Goal: Task Accomplishment & Management: Manage account settings

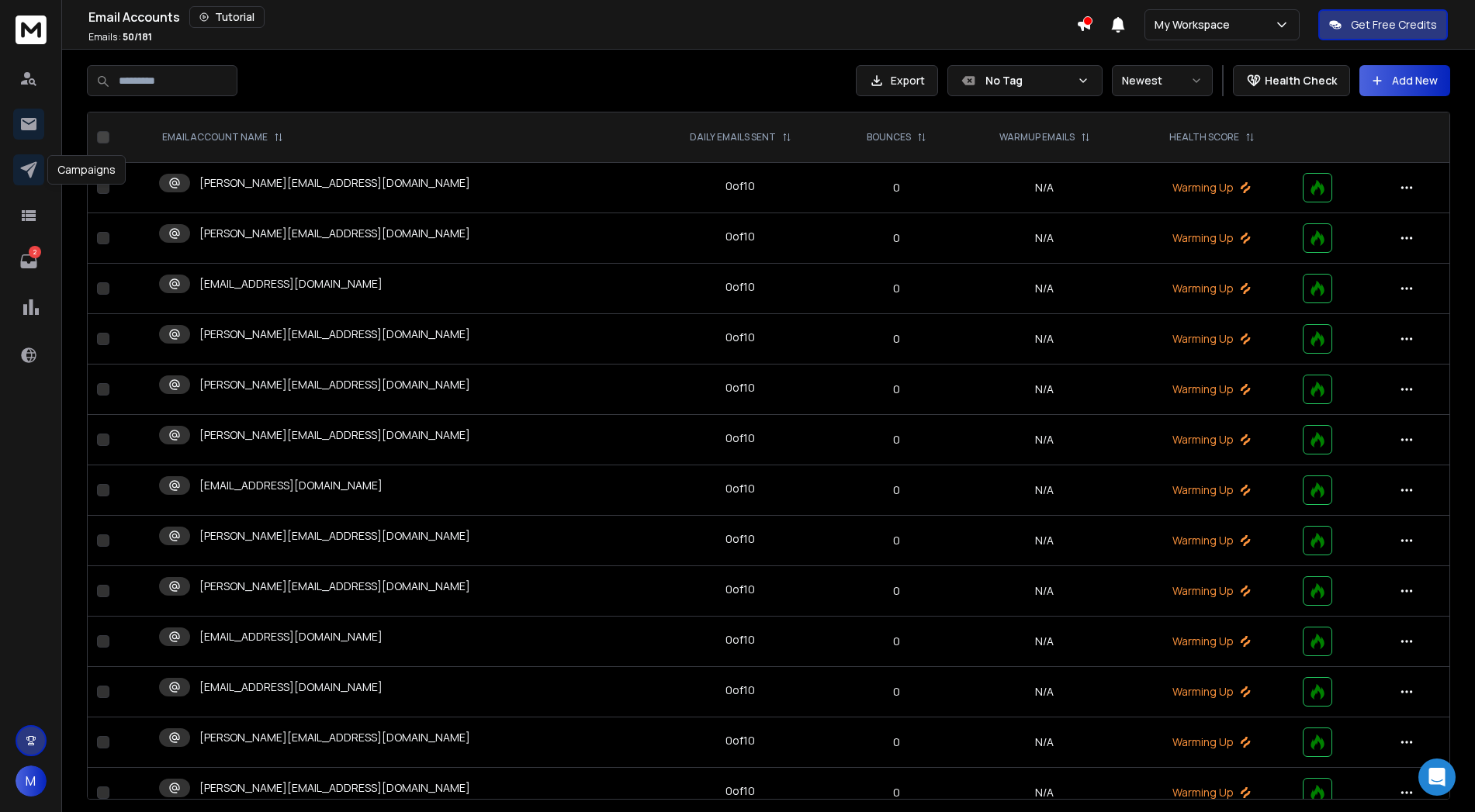
click at [29, 169] on icon at bounding box center [28, 169] width 16 height 16
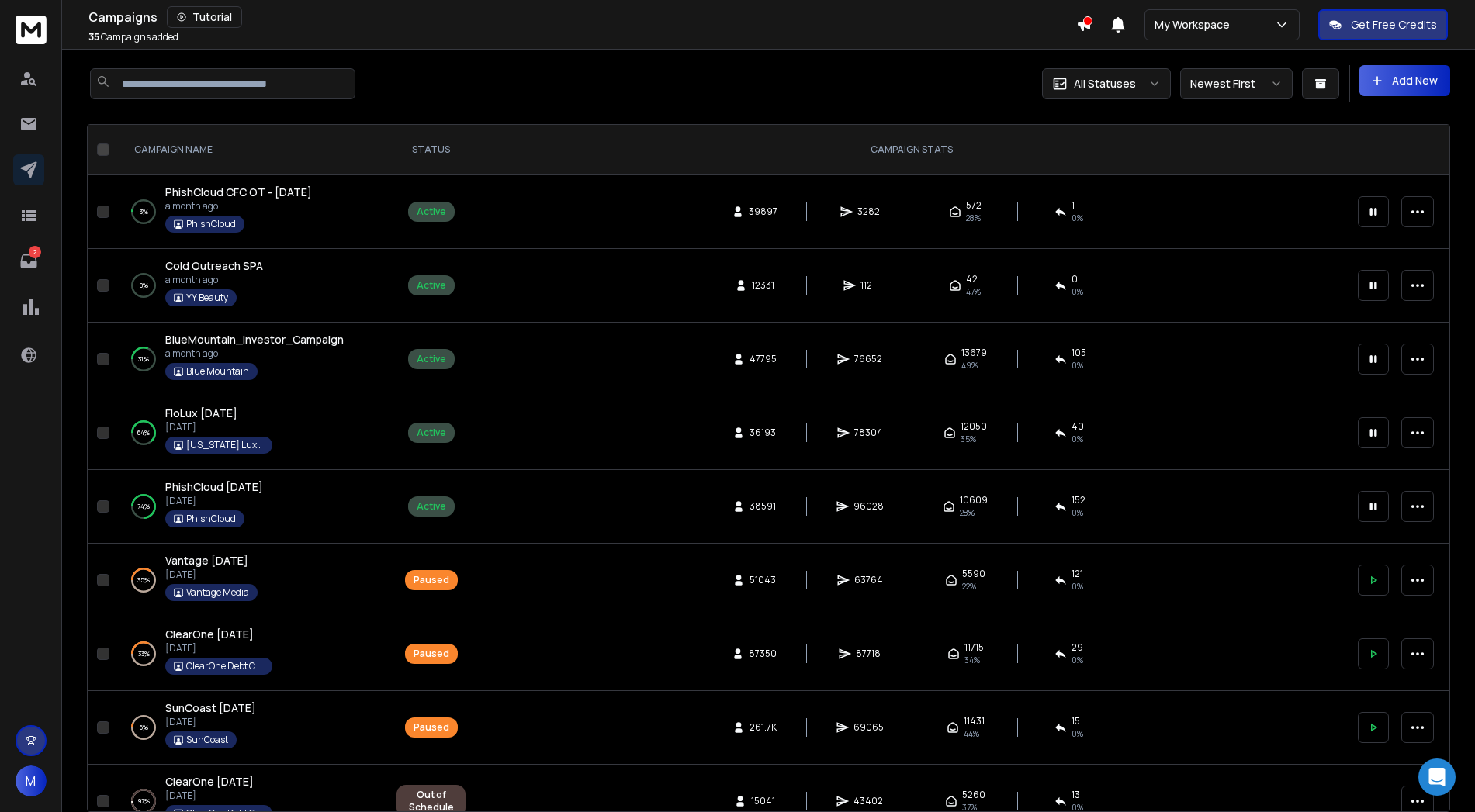
click at [290, 191] on span "PhishCloud CFC OT - [DATE]" at bounding box center [239, 191] width 147 height 15
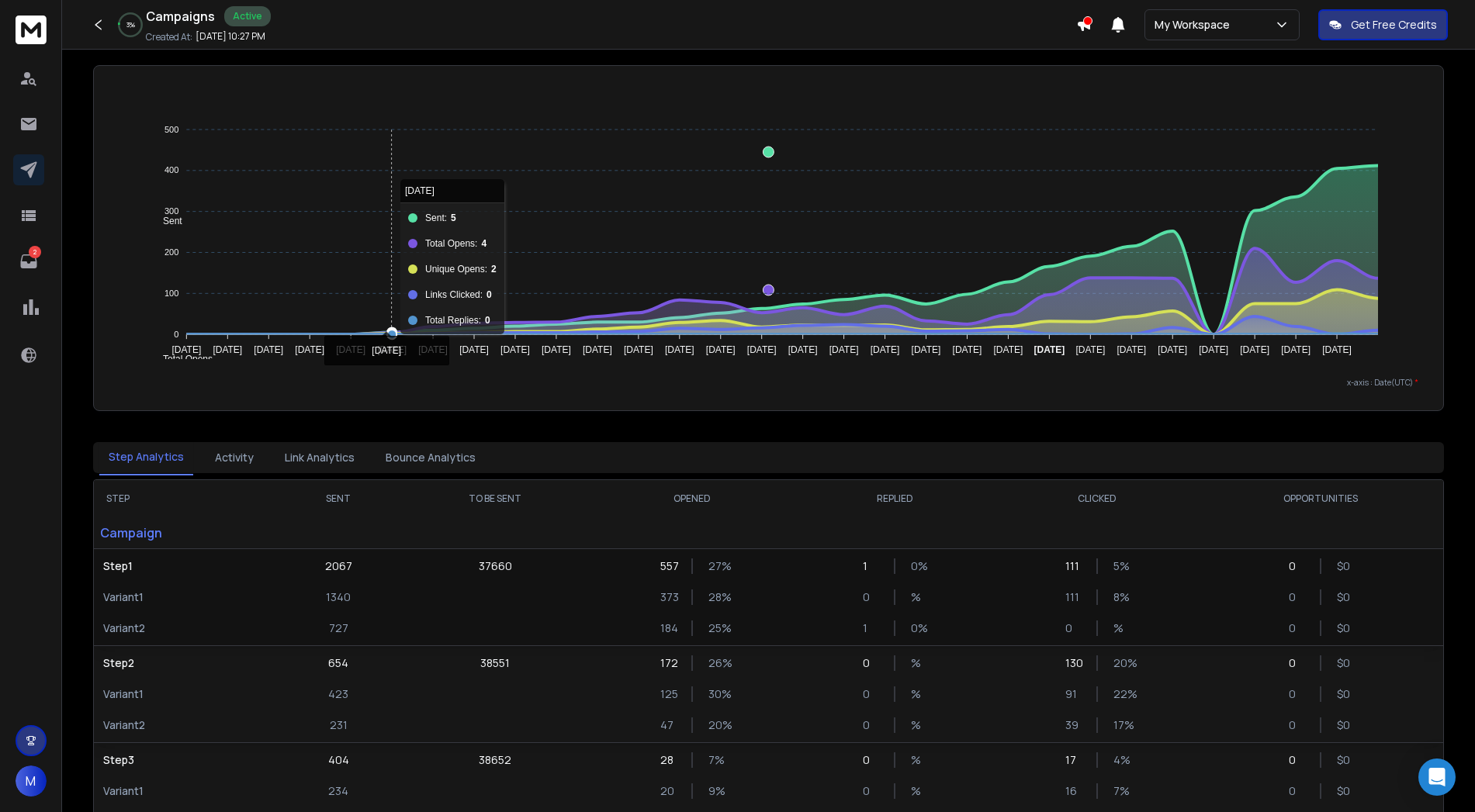
scroll to position [382, 0]
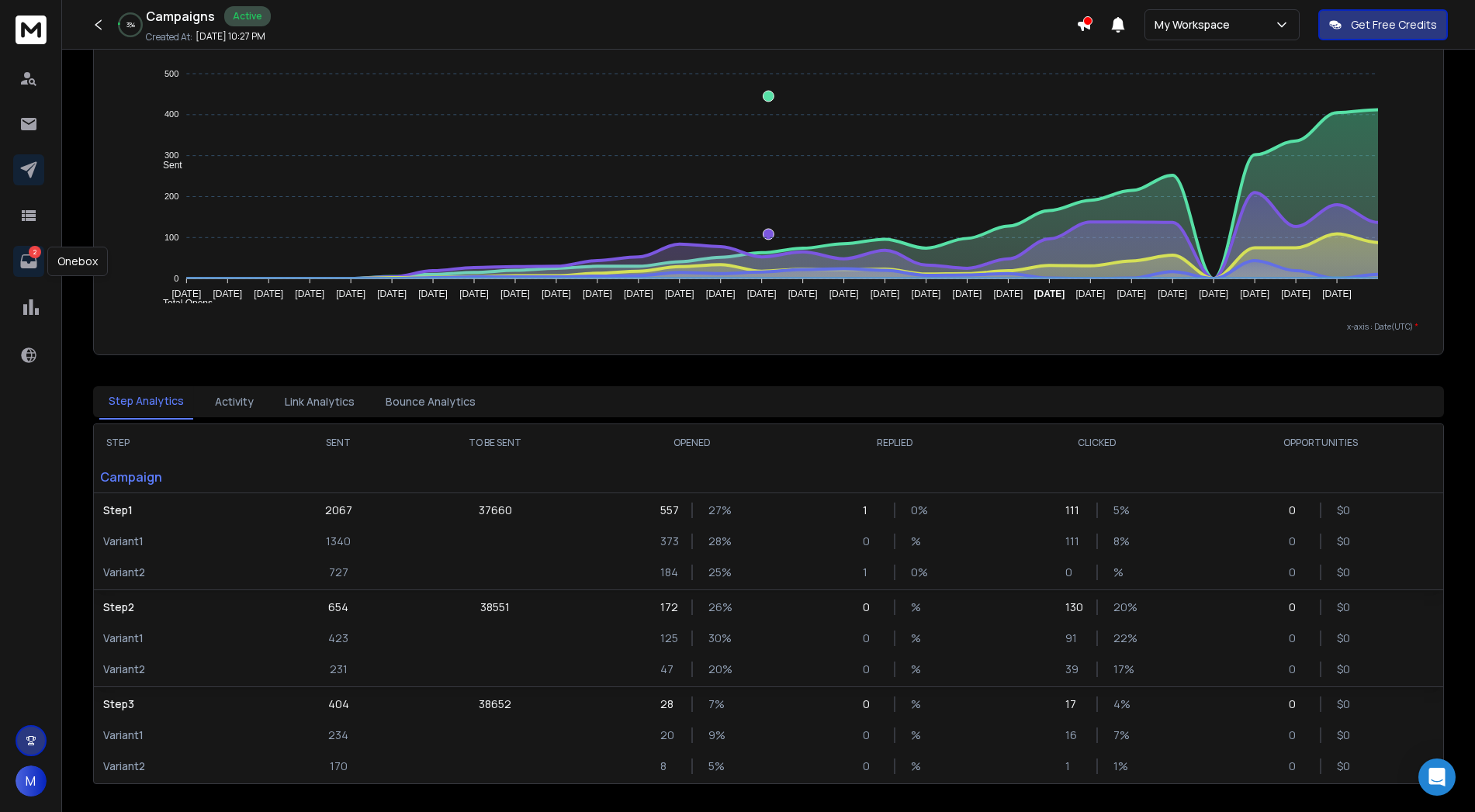
click at [37, 264] on icon at bounding box center [29, 261] width 19 height 19
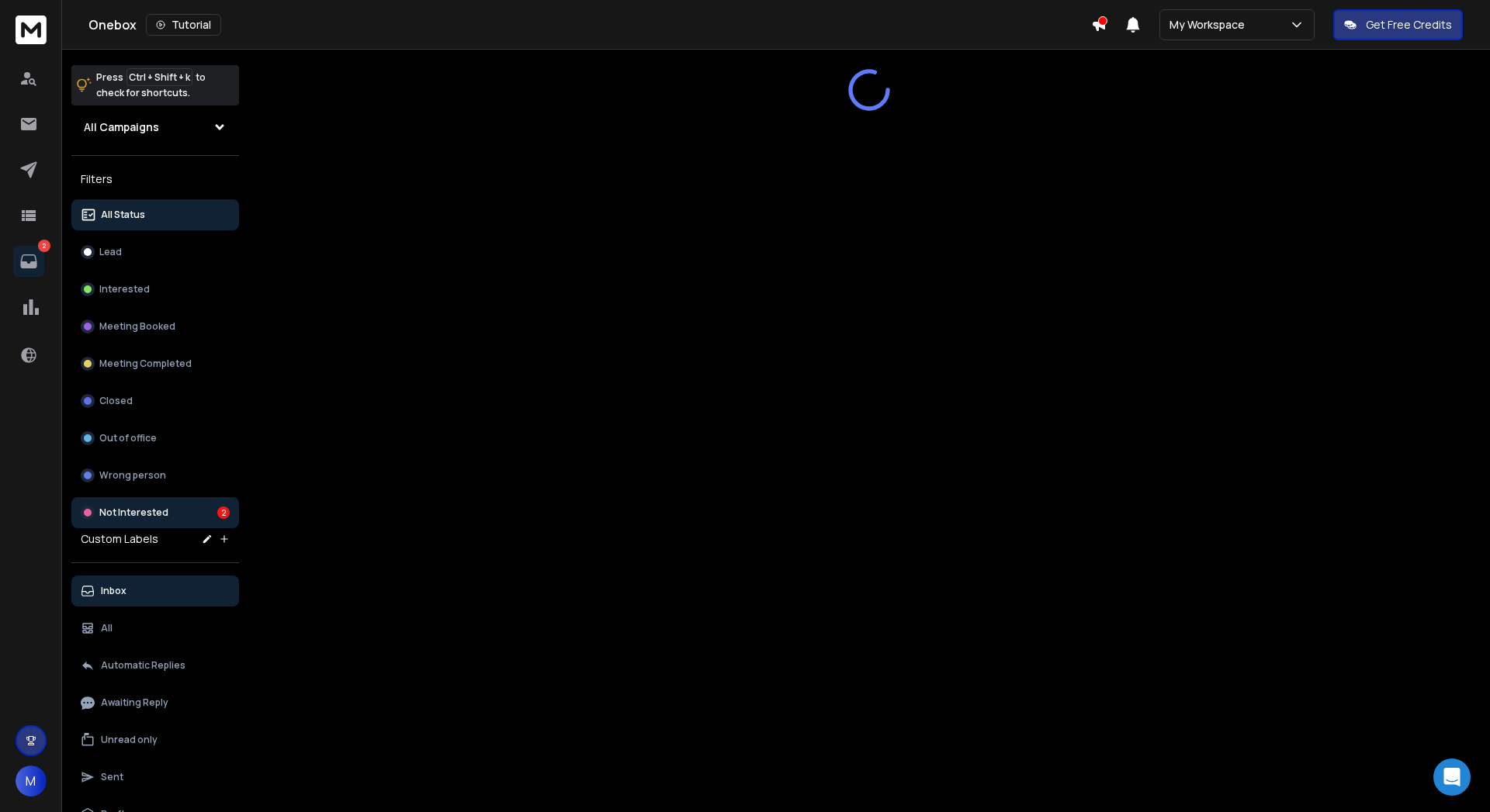
click at [157, 507] on p "Not Interested" at bounding box center [134, 513] width 69 height 12
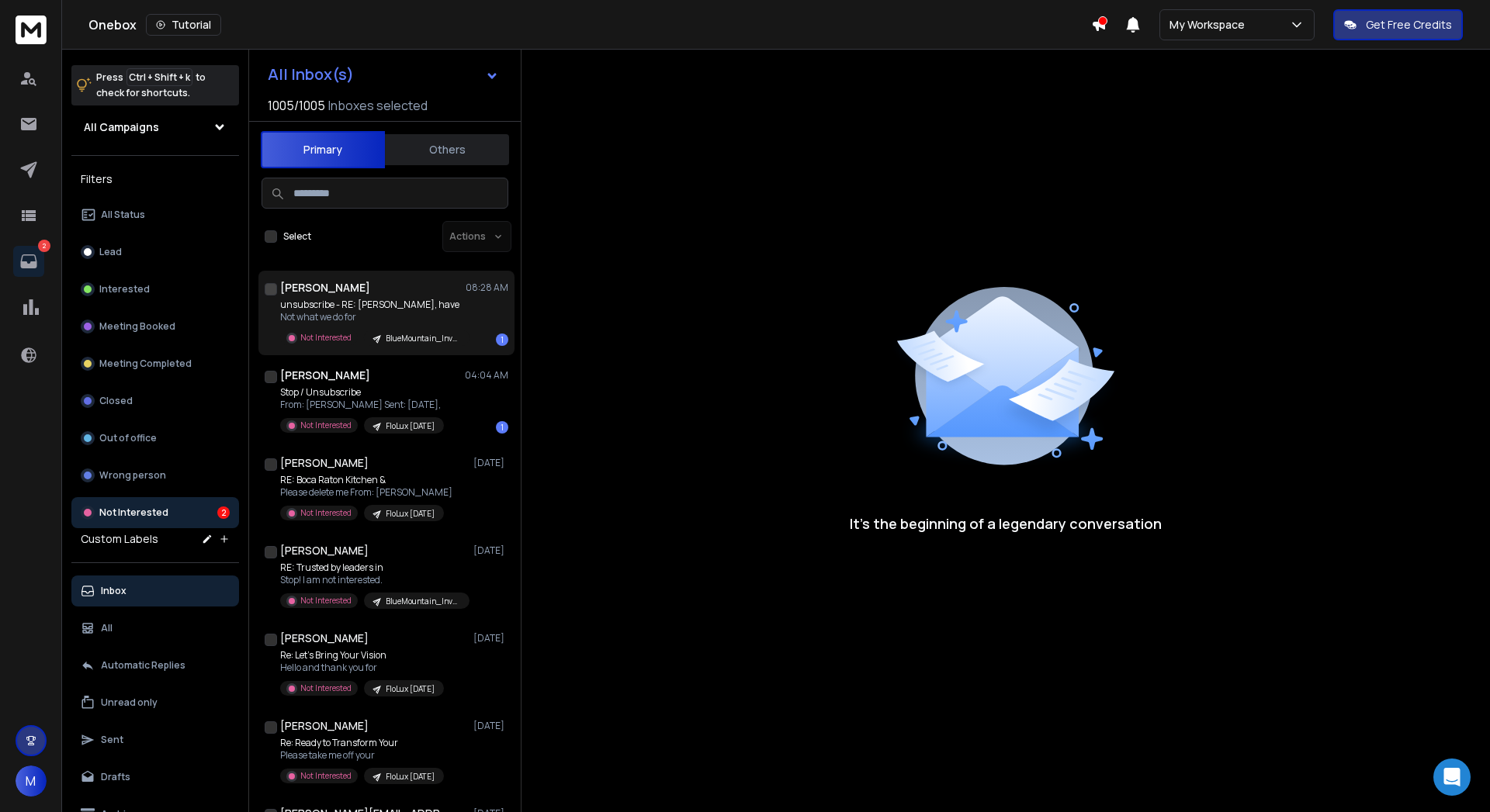
click at [430, 305] on p "unsubscribe - RE: [PERSON_NAME], have" at bounding box center [373, 304] width 186 height 12
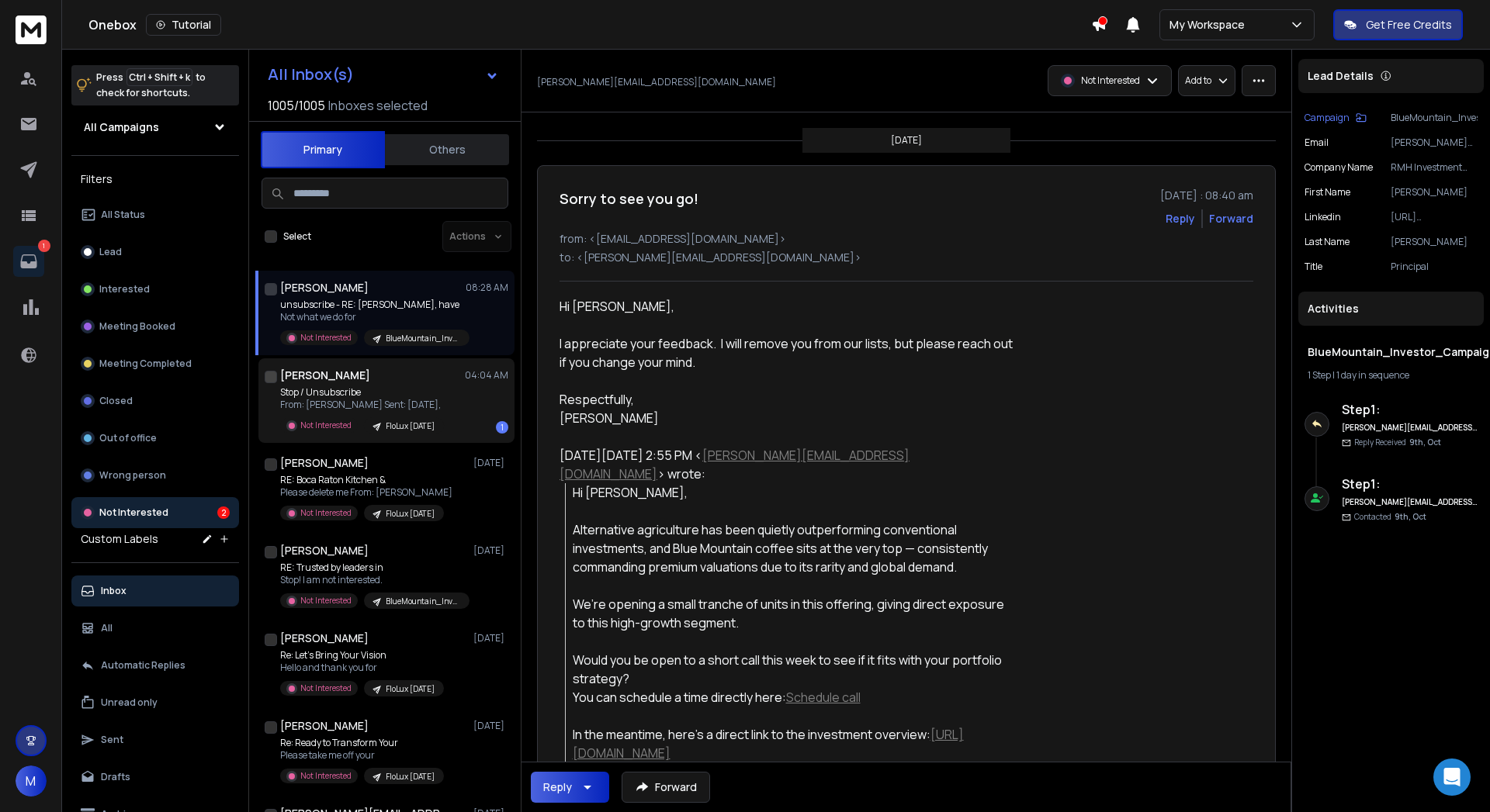
click at [365, 387] on p "Stop / Unsubscribe" at bounding box center [362, 393] width 164 height 12
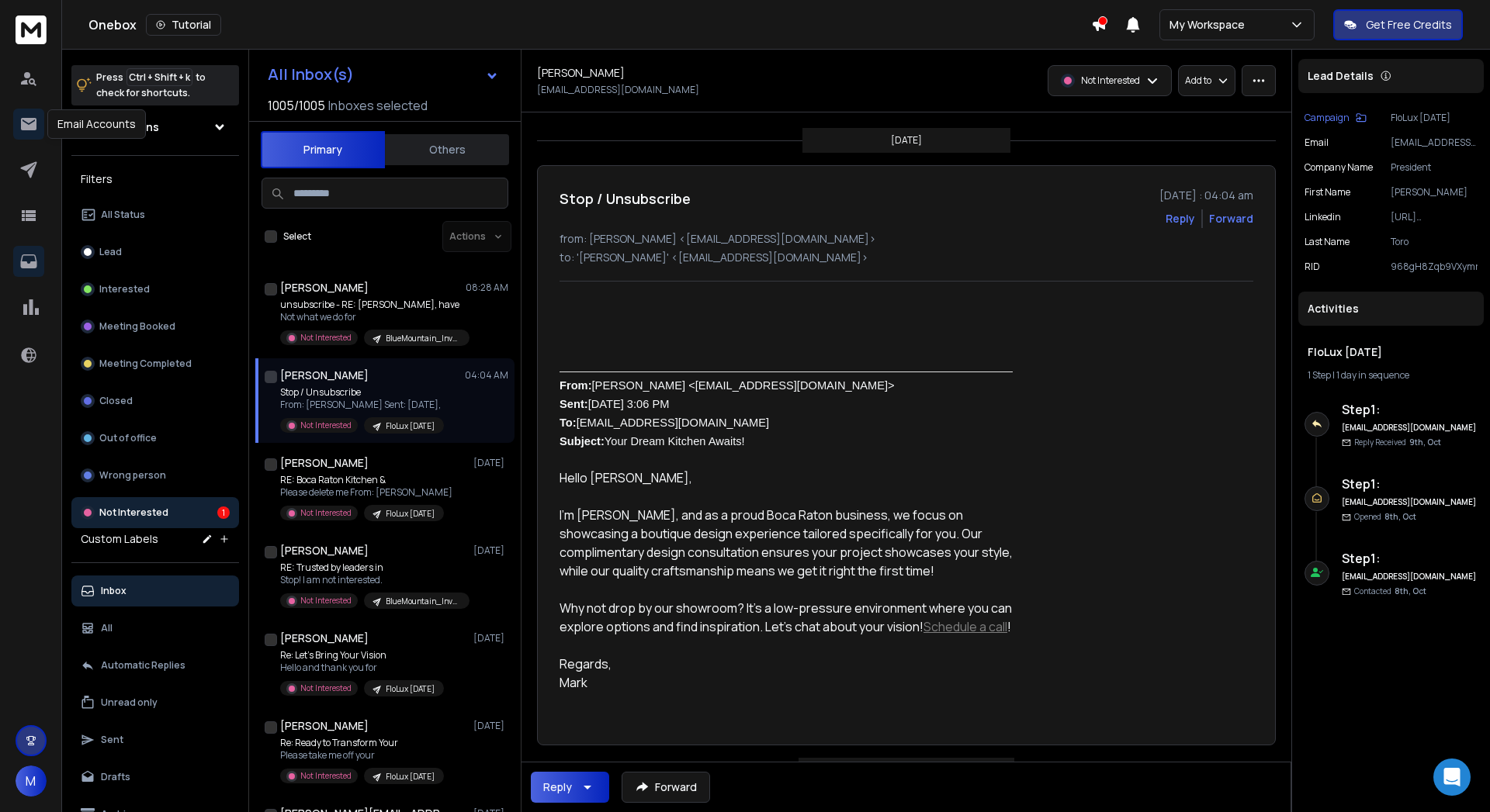
click at [32, 130] on icon at bounding box center [29, 124] width 16 height 12
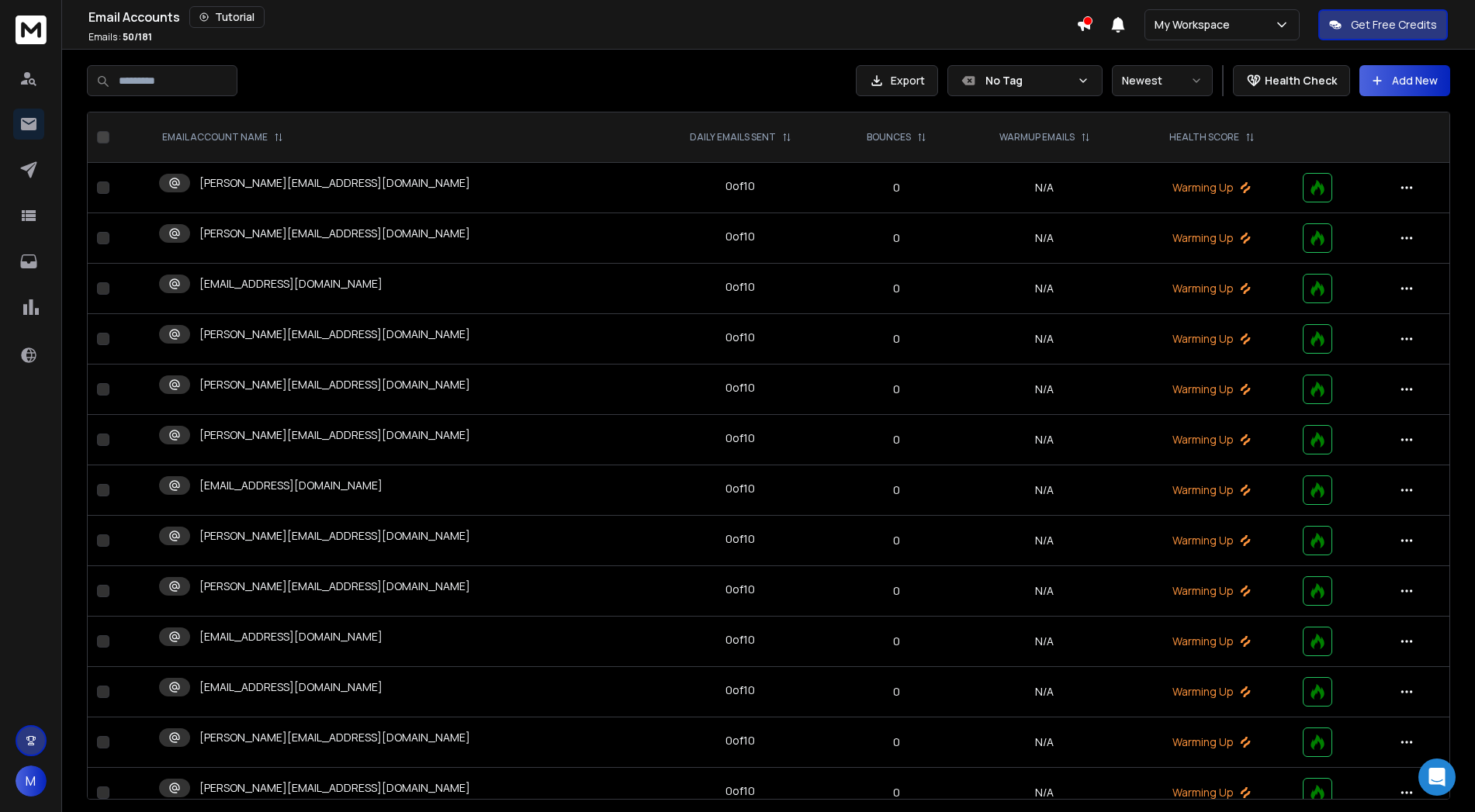
click at [1245, 136] on icon at bounding box center [1249, 137] width 10 height 10
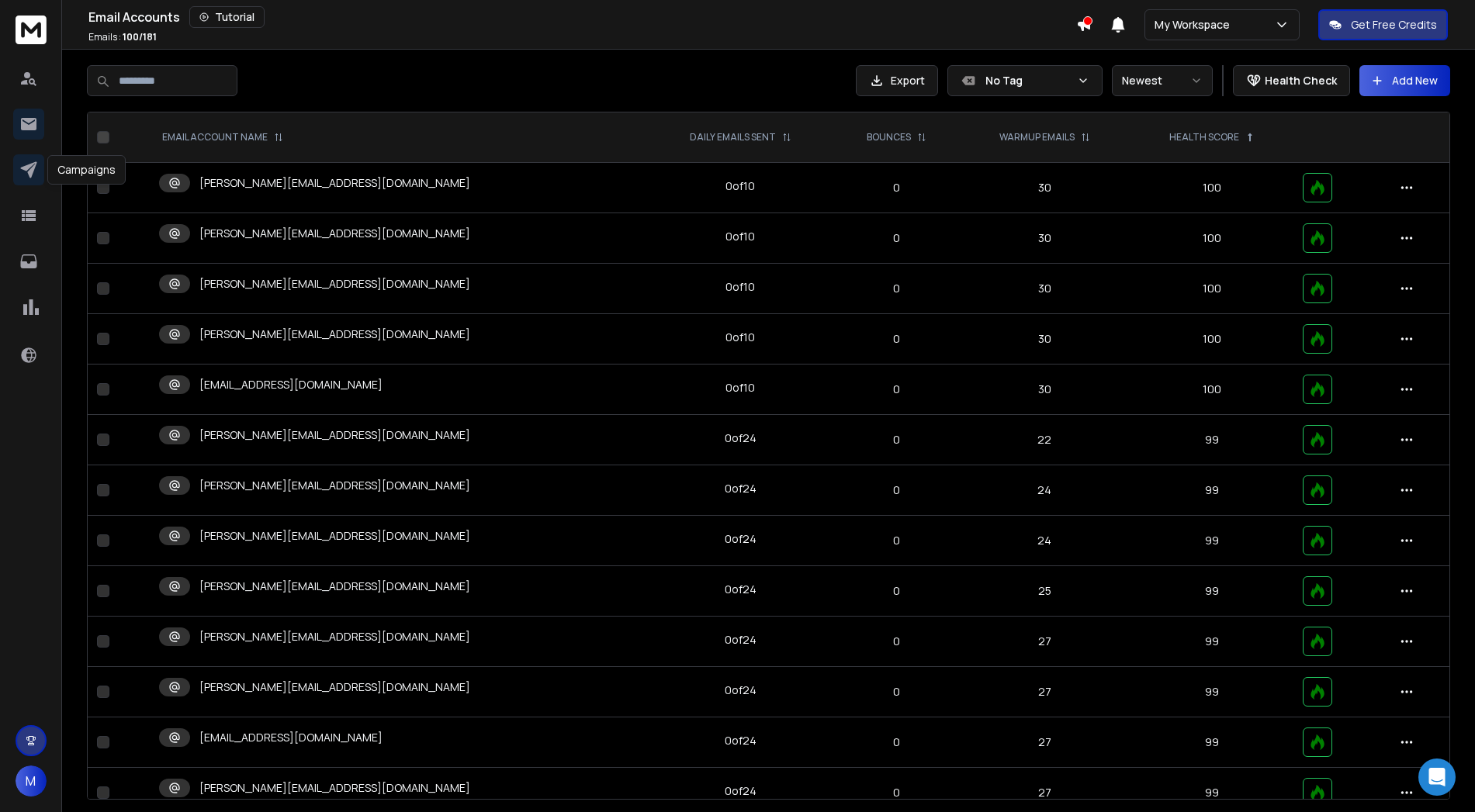
click at [38, 164] on link at bounding box center [29, 169] width 31 height 31
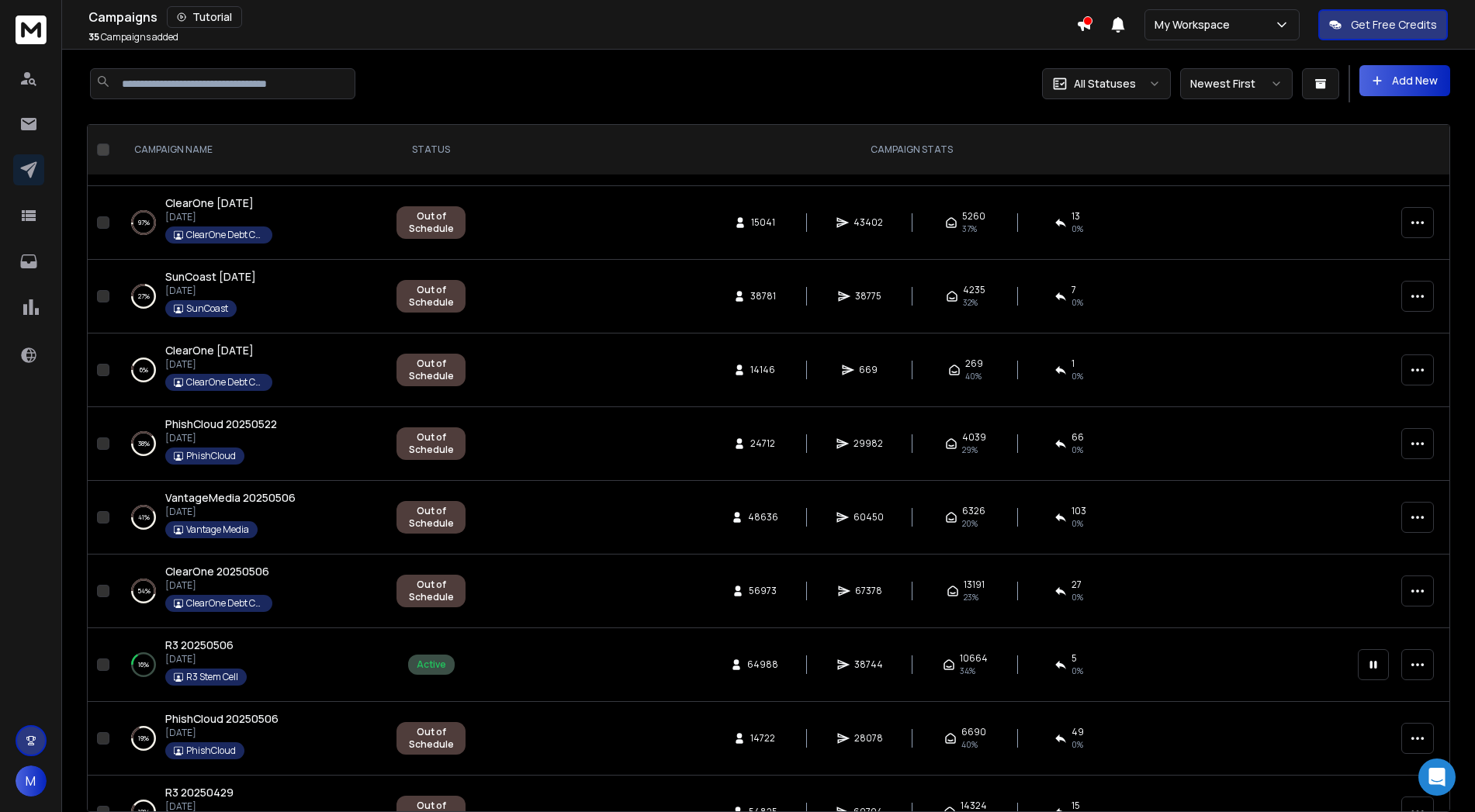
scroll to position [582, 0]
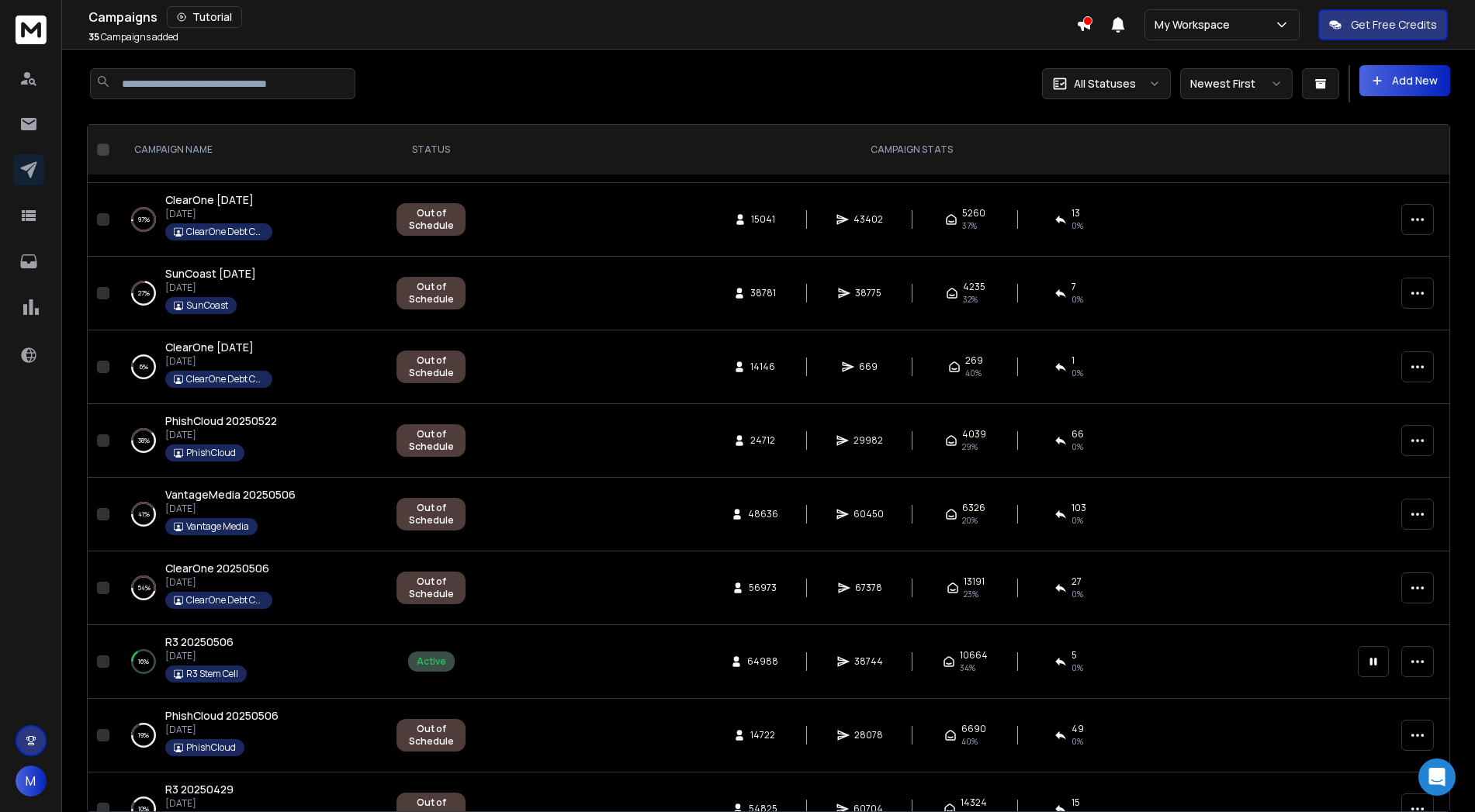
click at [202, 636] on span "R3 20250506" at bounding box center [199, 642] width 68 height 15
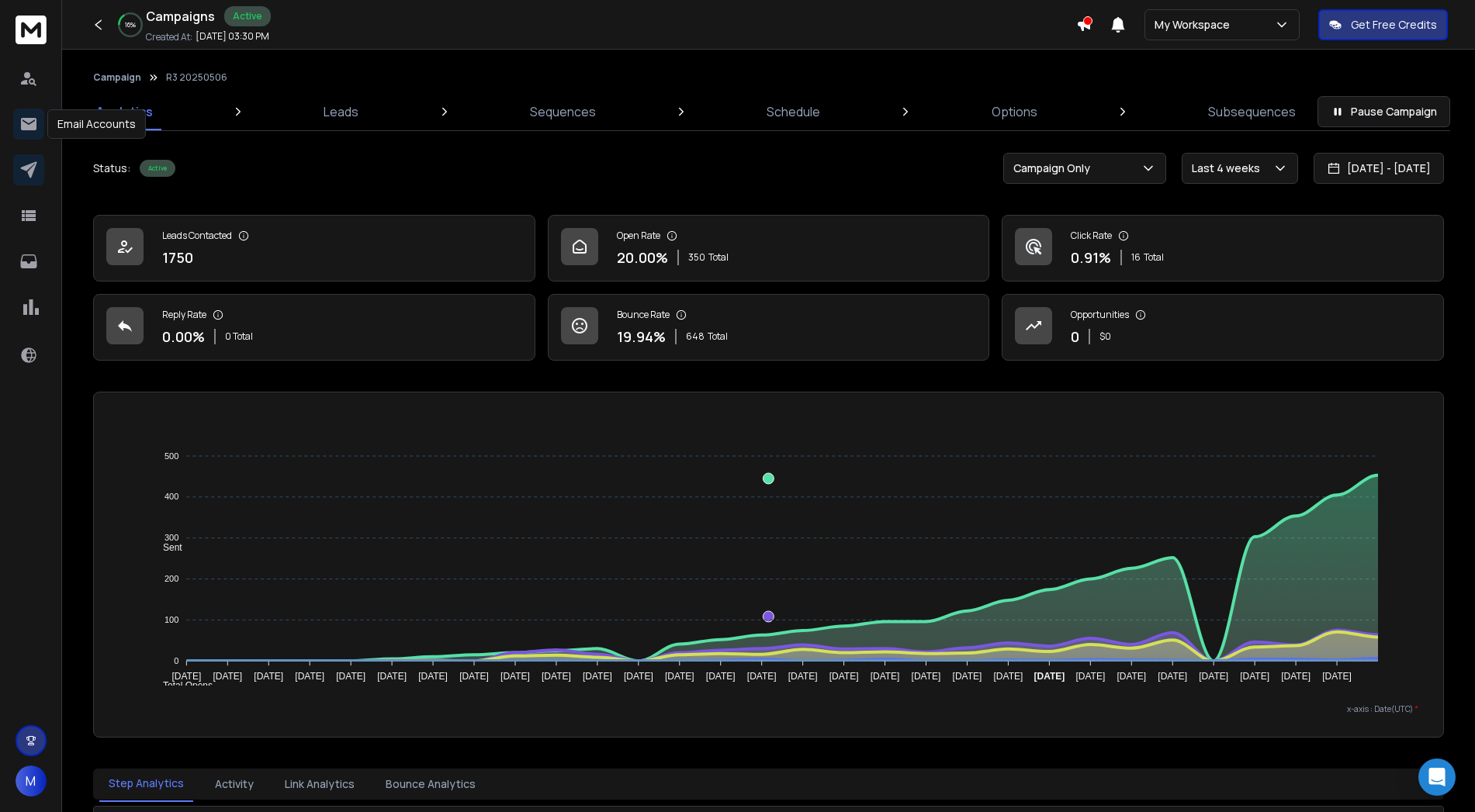
click at [24, 125] on icon at bounding box center [29, 124] width 16 height 12
